Goal: Task Accomplishment & Management: Manage account settings

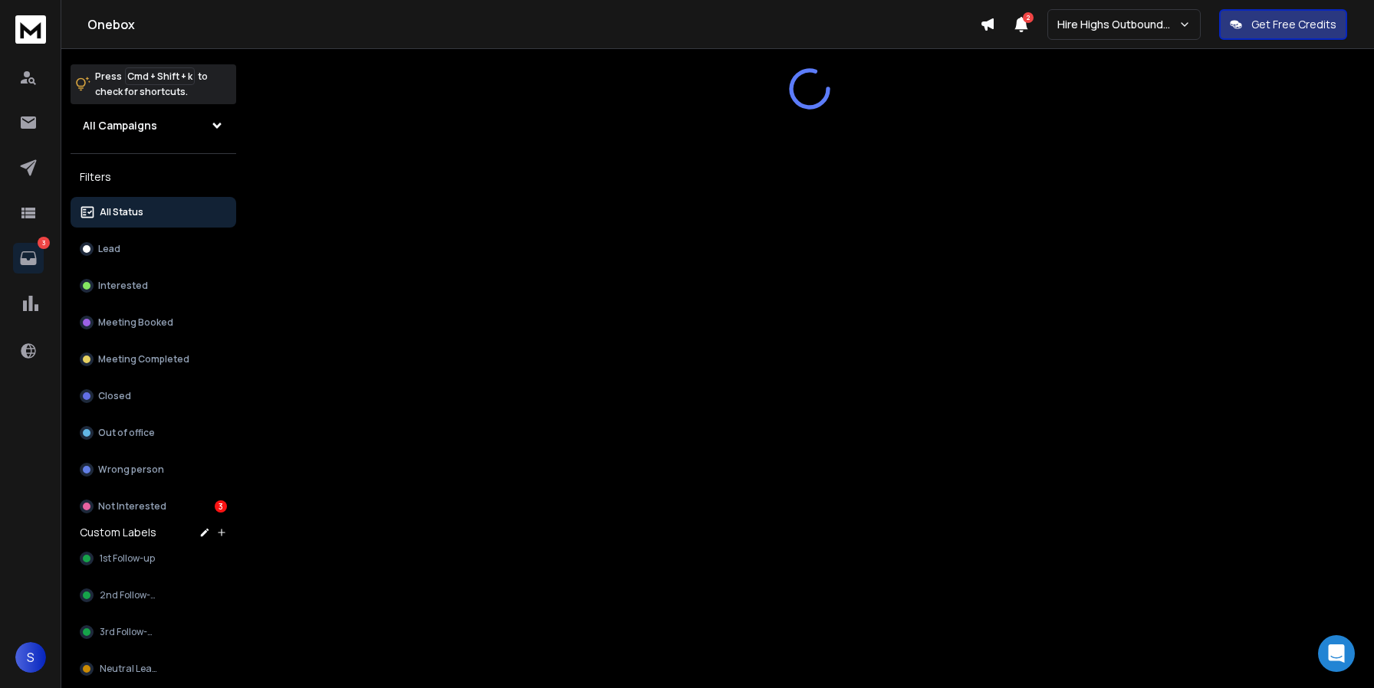
click at [126, 290] on div "All Status Lead Interested Meeting Booked Meeting Completed Closed Out of offic…" at bounding box center [154, 359] width 166 height 325
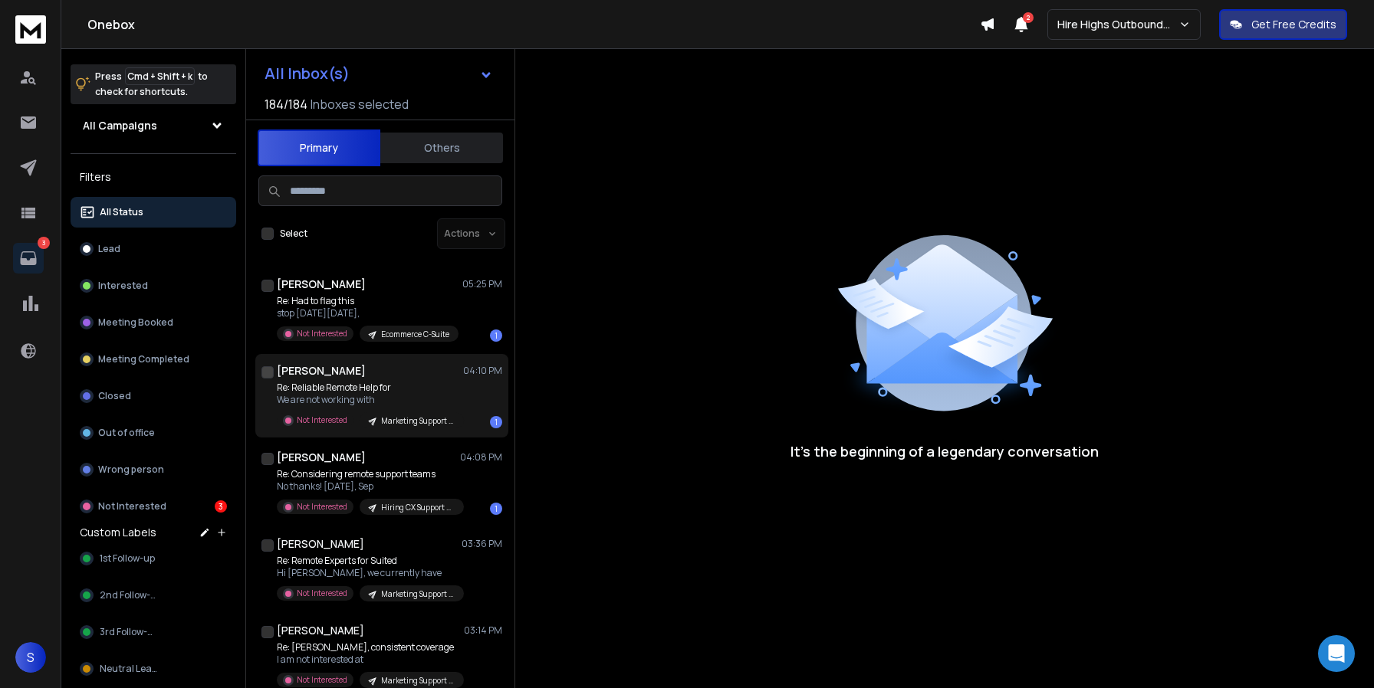
click at [345, 402] on p "We are not working with" at bounding box center [369, 400] width 184 height 12
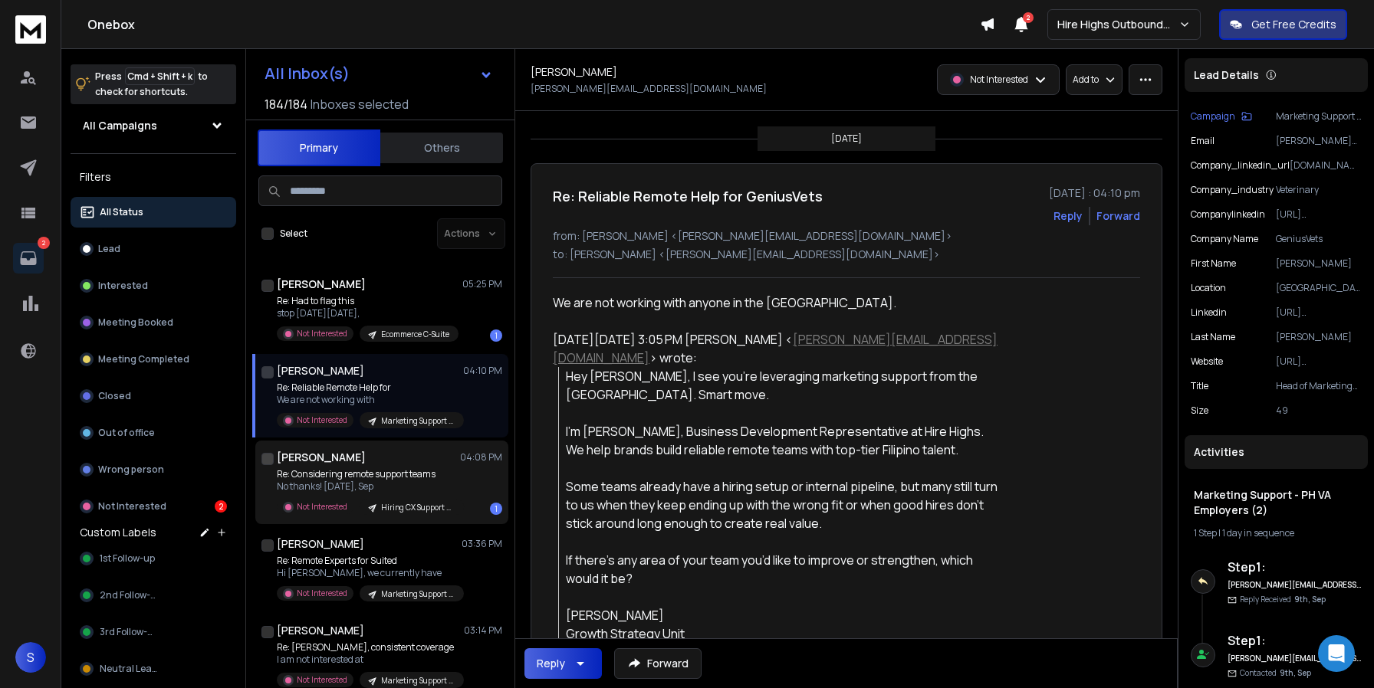
click at [357, 468] on p "Re: Considering remote support teams" at bounding box center [369, 474] width 184 height 12
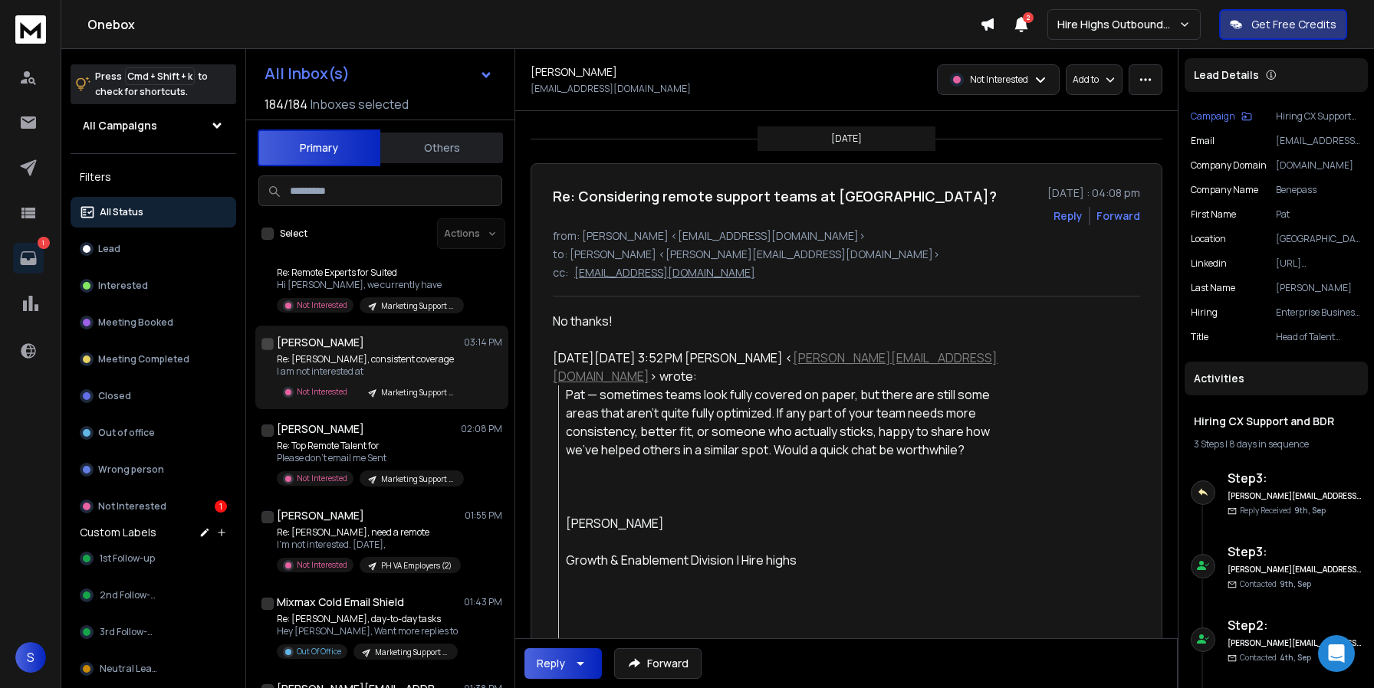
scroll to position [289, 0]
click at [381, 361] on p "Re: Melissa, consistent coverage" at bounding box center [369, 359] width 184 height 12
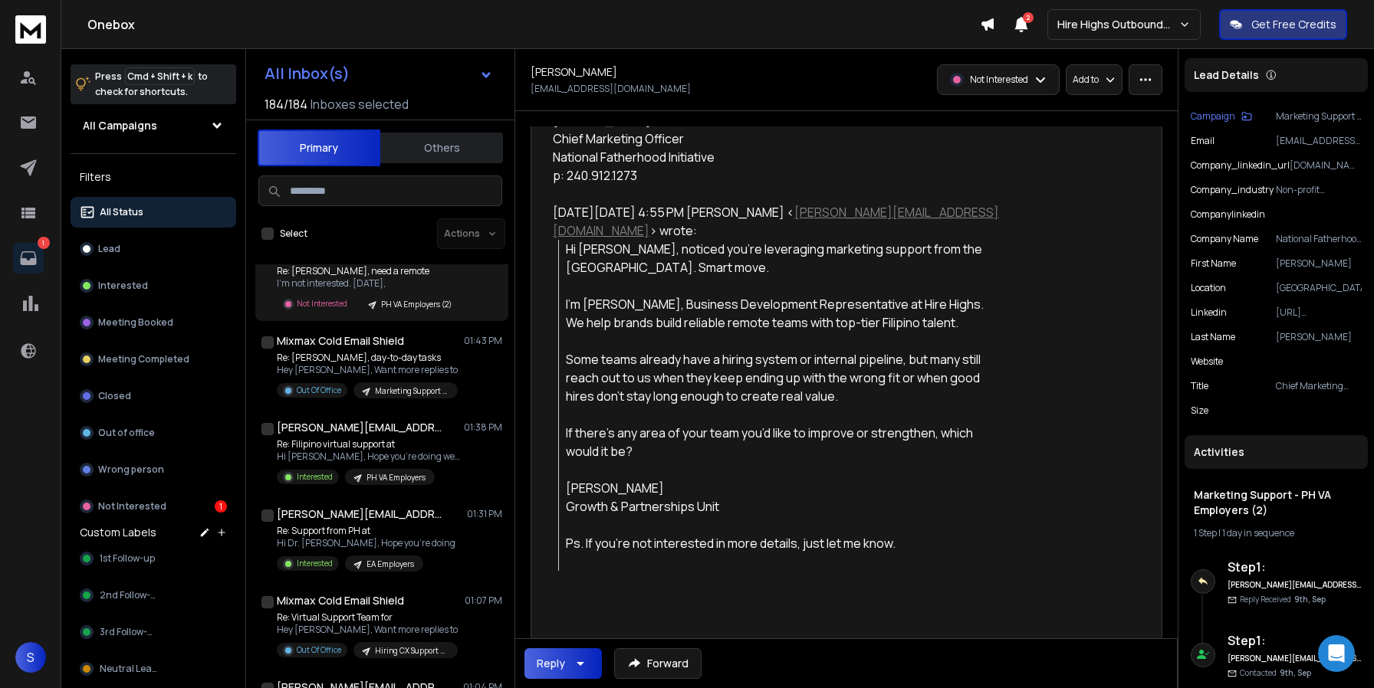
scroll to position [573, 0]
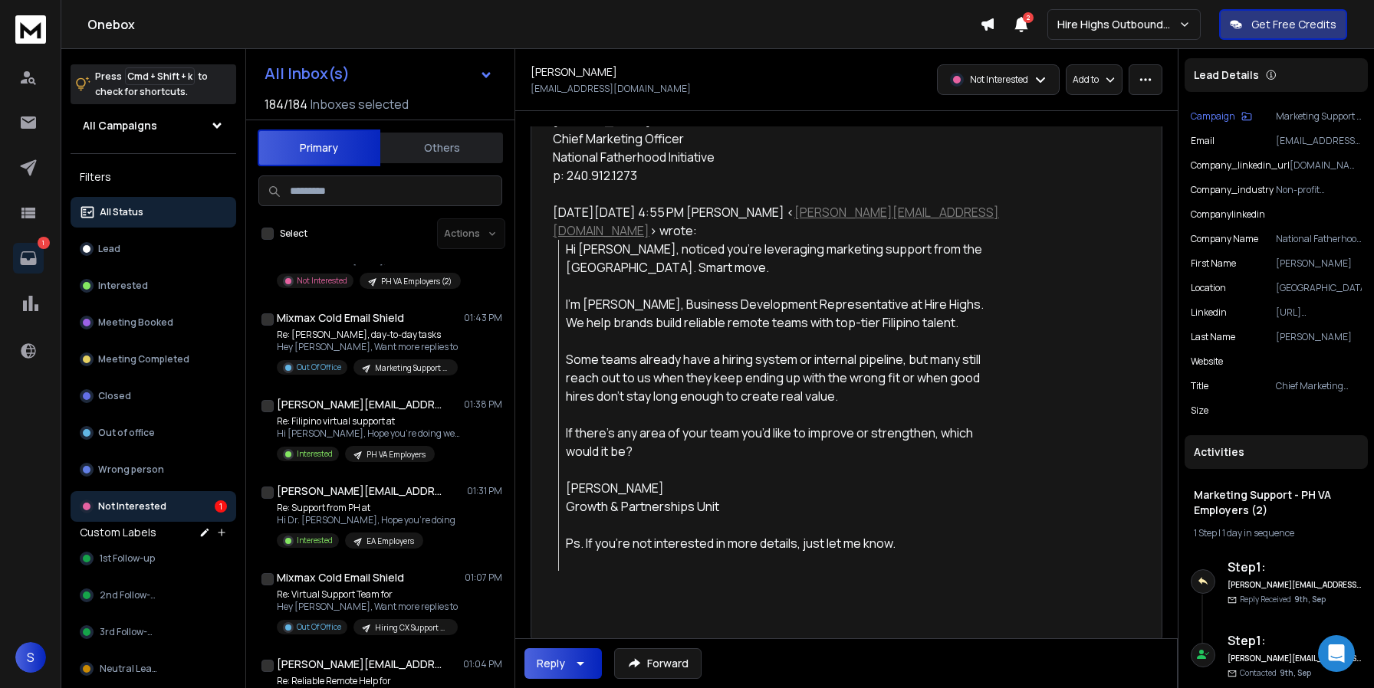
click at [136, 501] on p "Not Interested" at bounding box center [132, 507] width 68 height 12
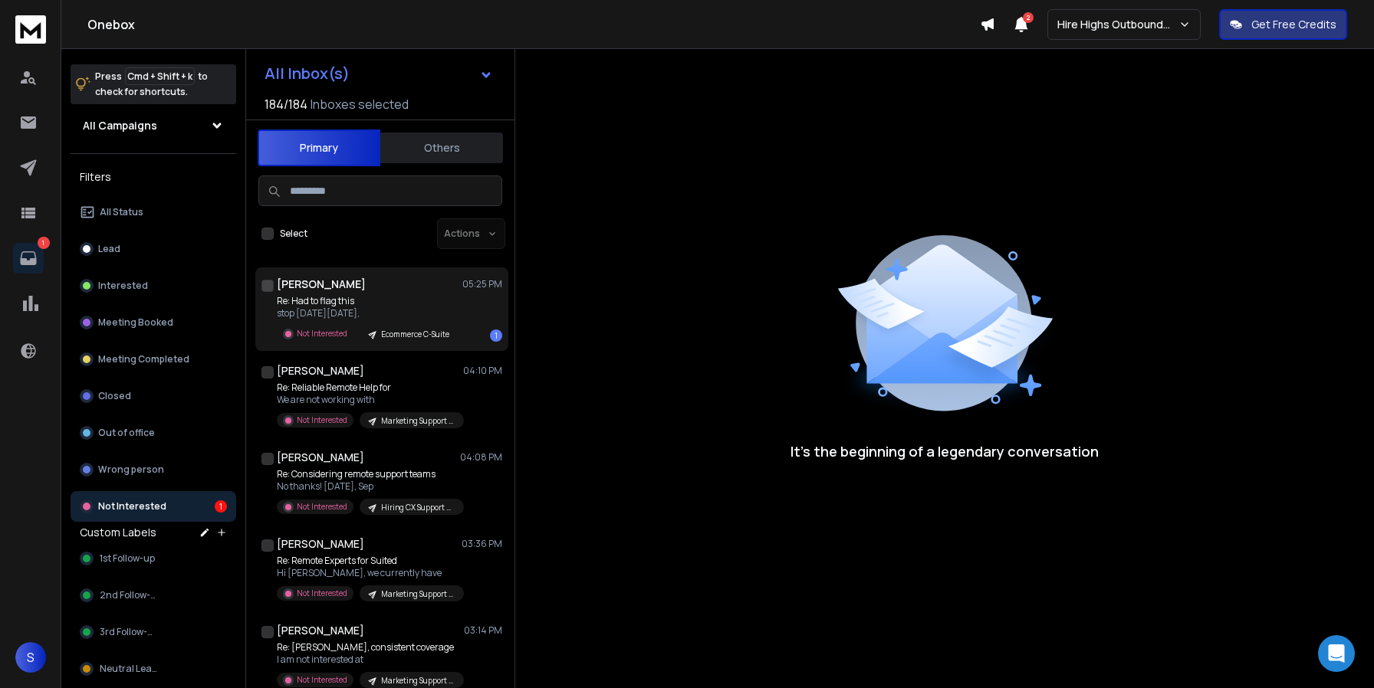
click at [400, 314] on p "stop On Mon, Sep 8," at bounding box center [368, 313] width 182 height 12
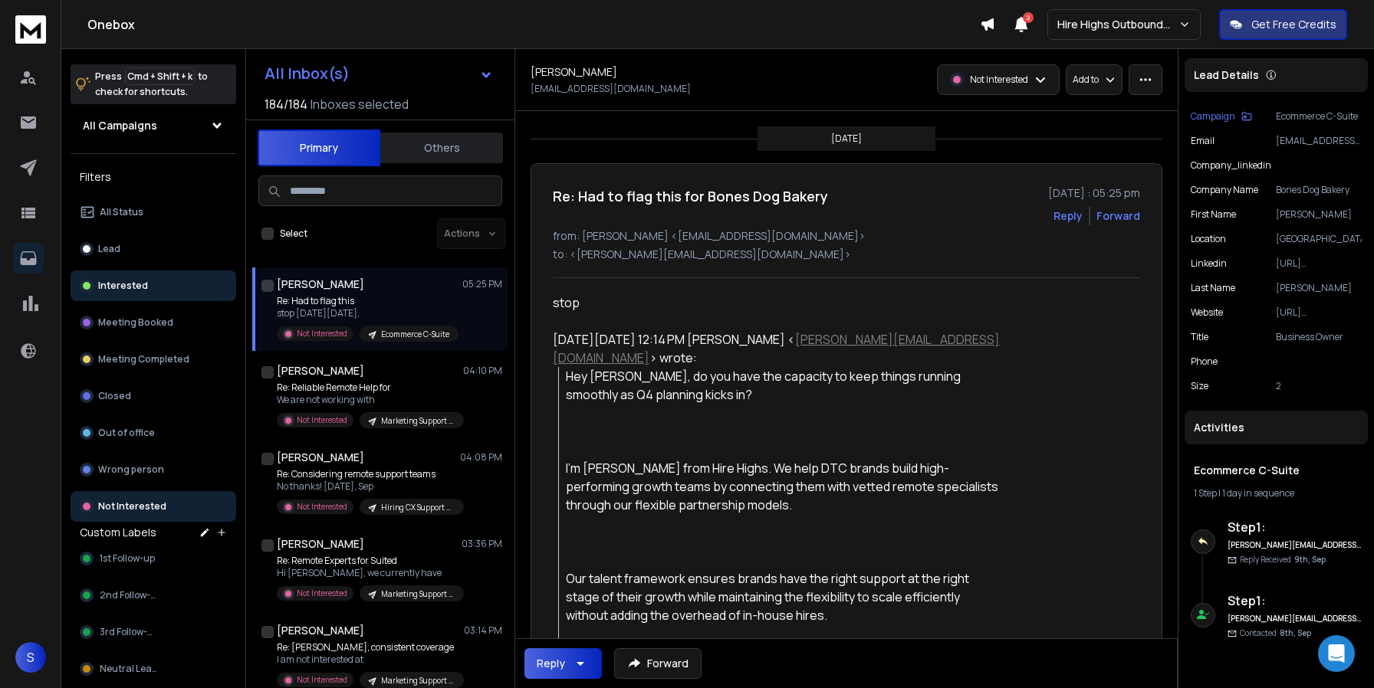
click at [107, 291] on p "Interested" at bounding box center [123, 286] width 50 height 12
